Goal: Information Seeking & Learning: Check status

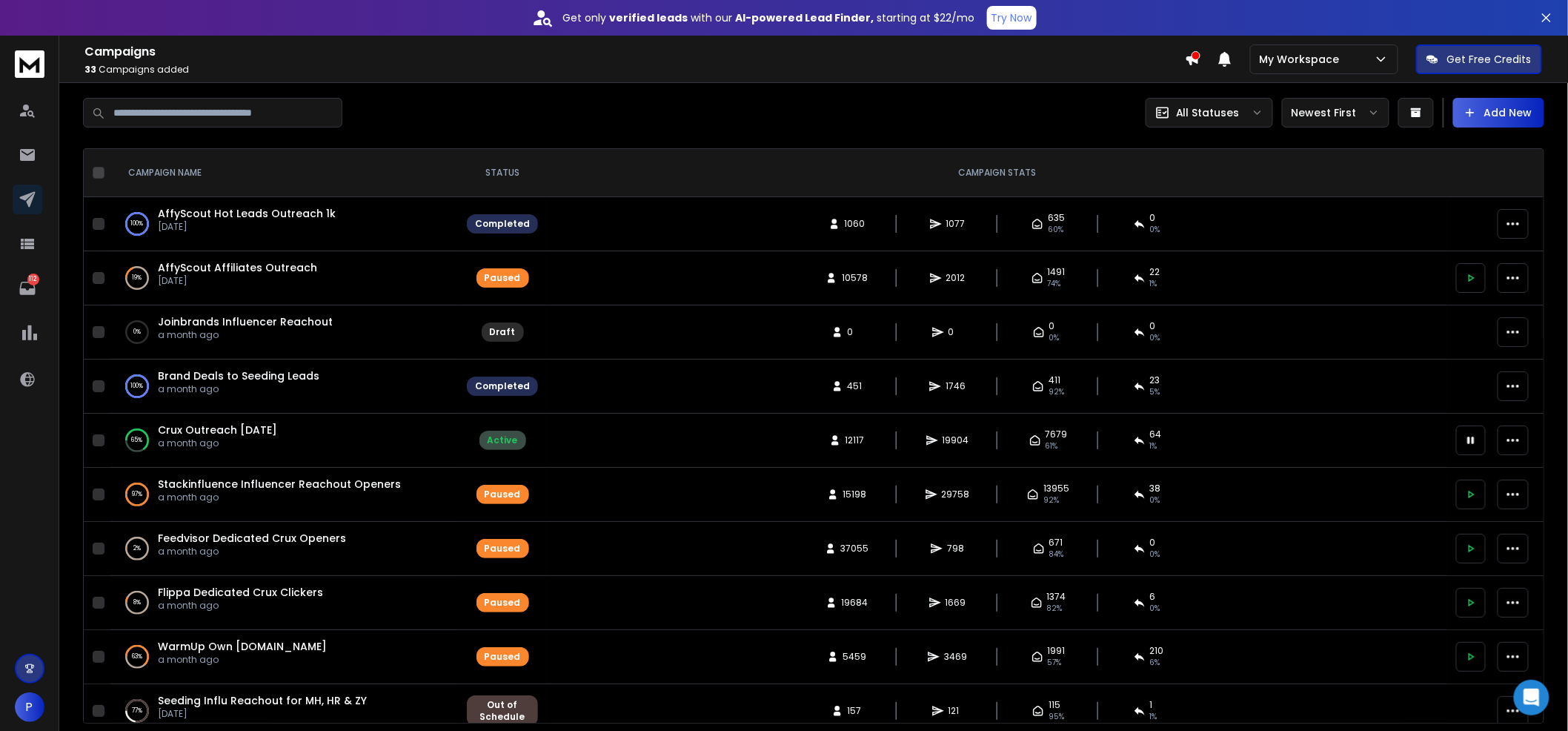
click at [272, 440] on p "a month ago" at bounding box center [217, 442] width 119 height 12
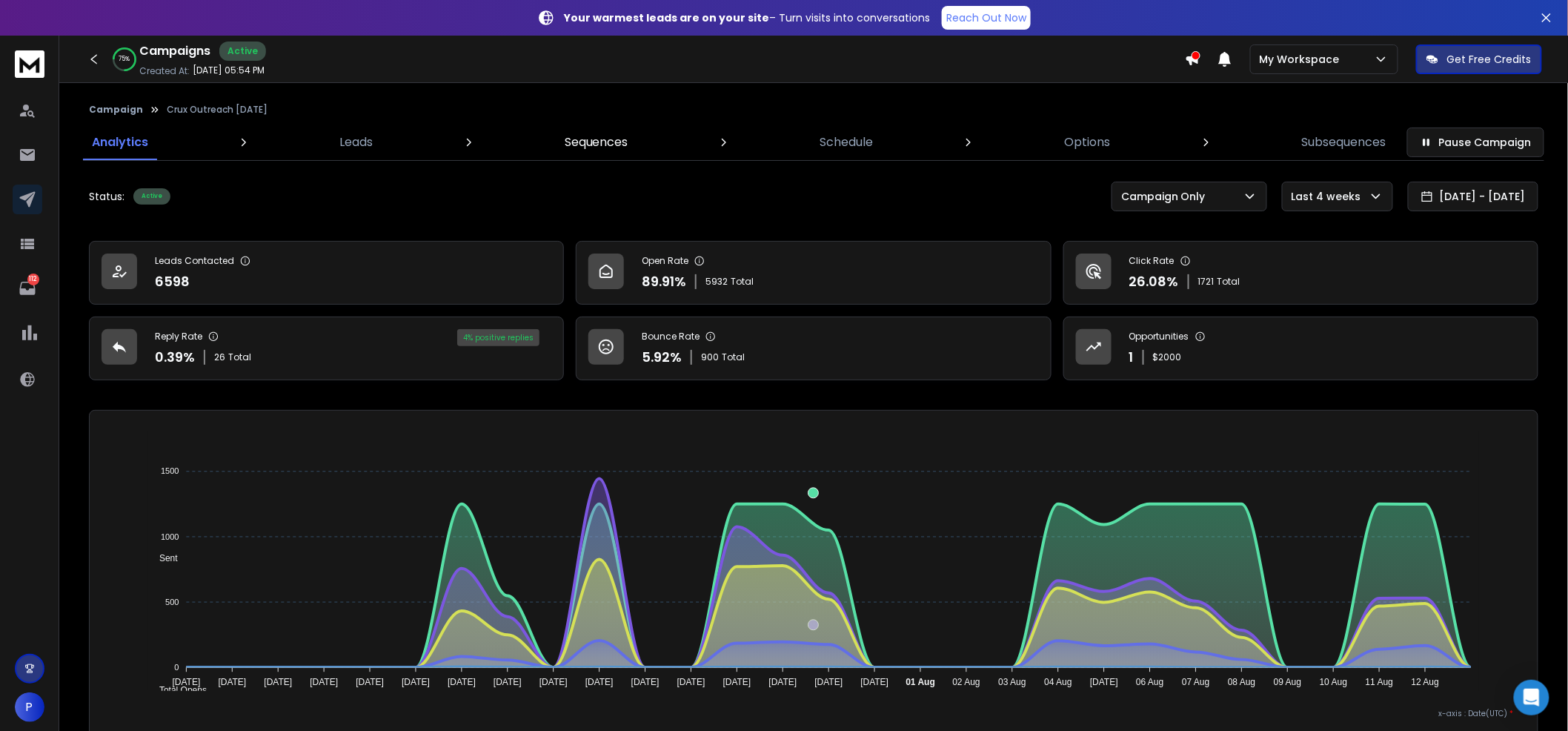
click at [604, 139] on p "Sequences" at bounding box center [596, 142] width 64 height 18
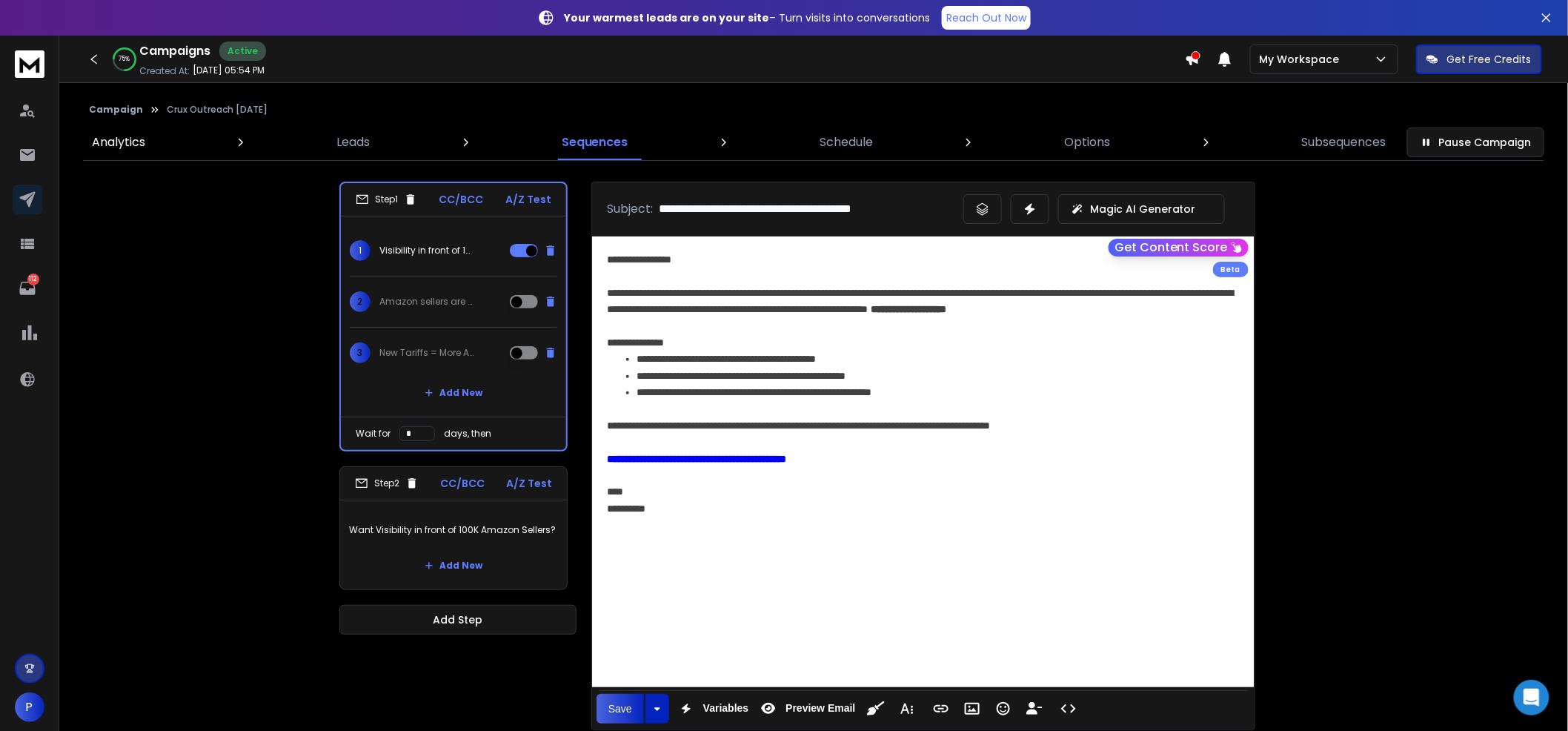
click at [104, 136] on p "Analytics" at bounding box center [118, 142] width 54 height 18
